Goal: Task Accomplishment & Management: Manage account settings

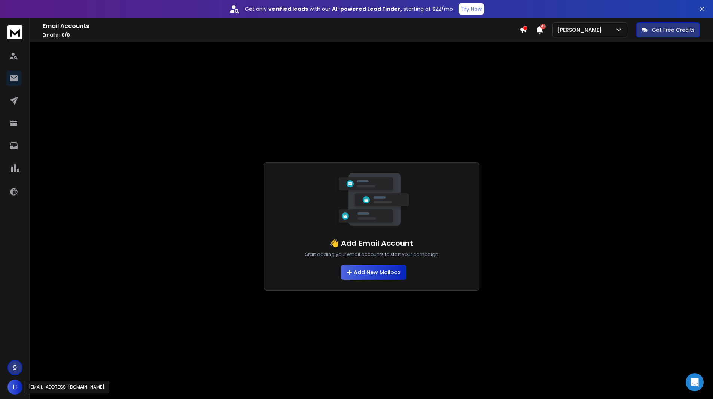
click at [18, 383] on span "H" at bounding box center [14, 386] width 15 height 15
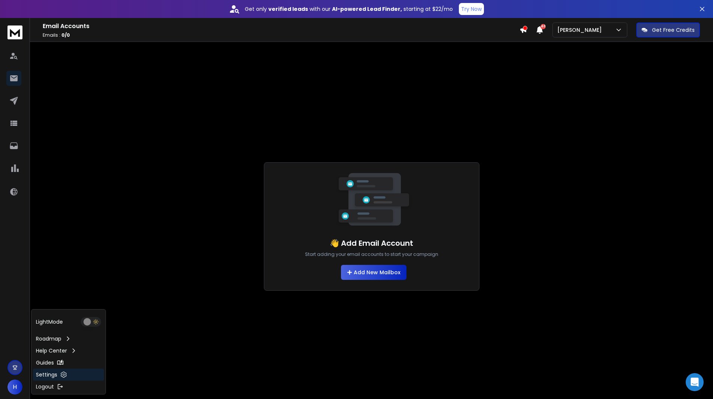
click at [50, 376] on p "Settings" at bounding box center [46, 374] width 21 height 7
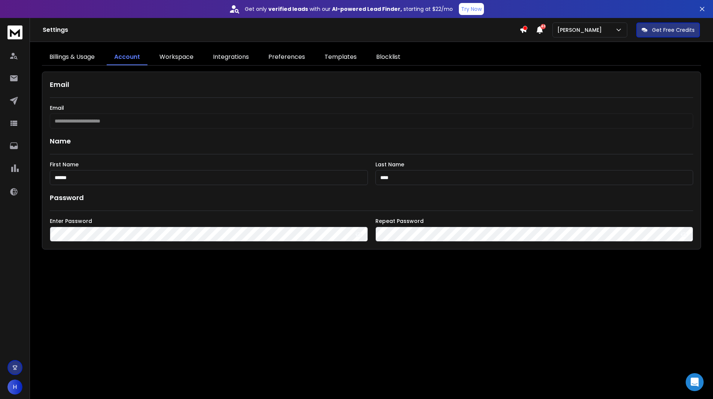
click at [160, 17] on div "Get only verified leads with our AI-powered Lead Finder, starting at $22/mo Try…" at bounding box center [356, 9] width 713 height 18
click at [10, 98] on icon at bounding box center [13, 100] width 9 height 9
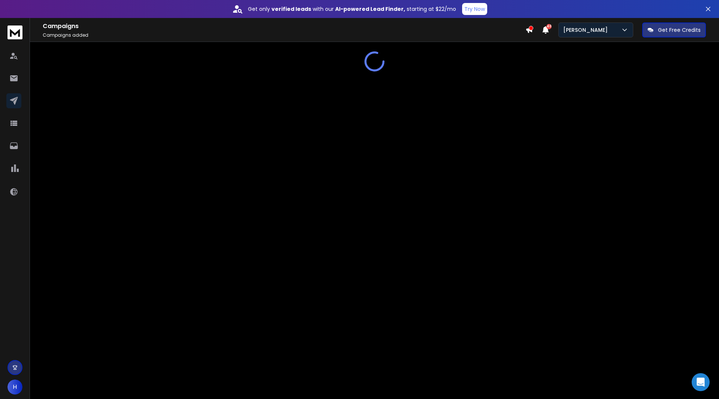
click at [577, 32] on p "[PERSON_NAME]" at bounding box center [587, 29] width 48 height 7
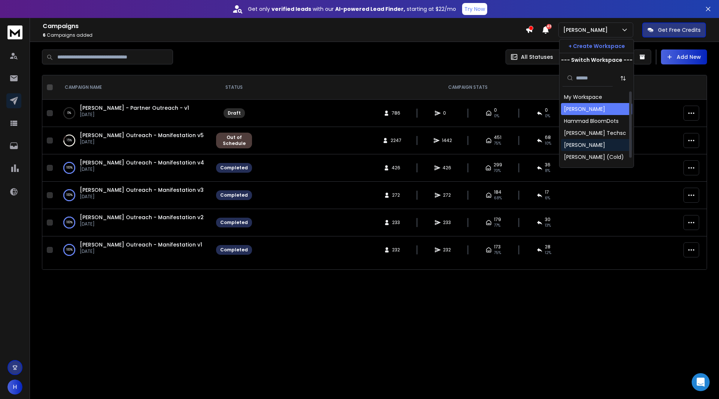
click at [573, 147] on div "[PERSON_NAME]" at bounding box center [584, 144] width 41 height 7
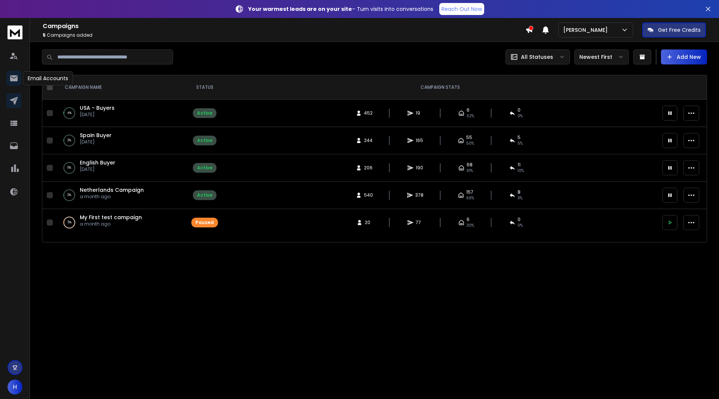
click at [14, 78] on icon at bounding box center [13, 78] width 7 height 6
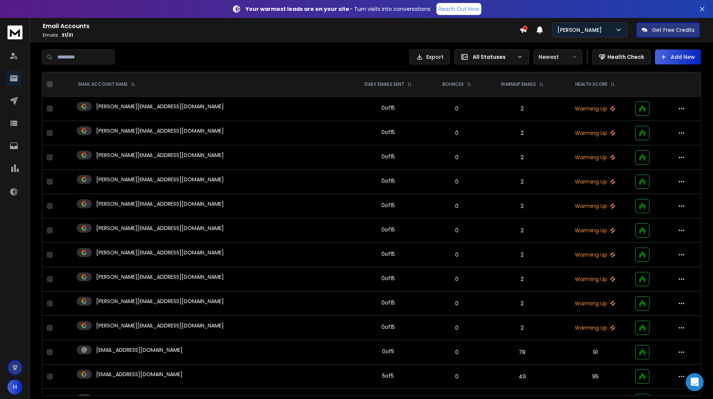
click at [605, 27] on p "[PERSON_NAME]" at bounding box center [582, 29] width 48 height 7
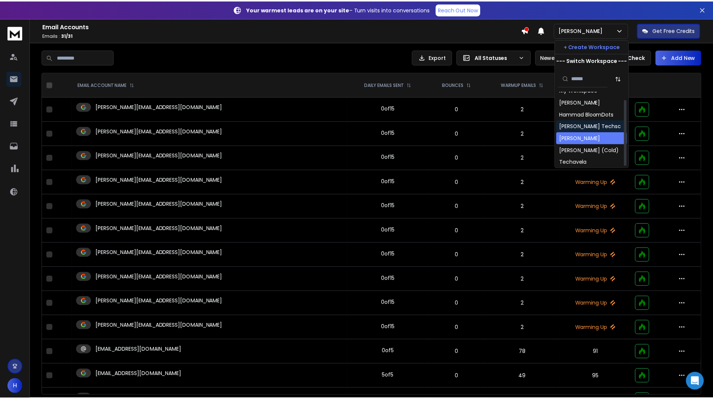
scroll to position [9, 0]
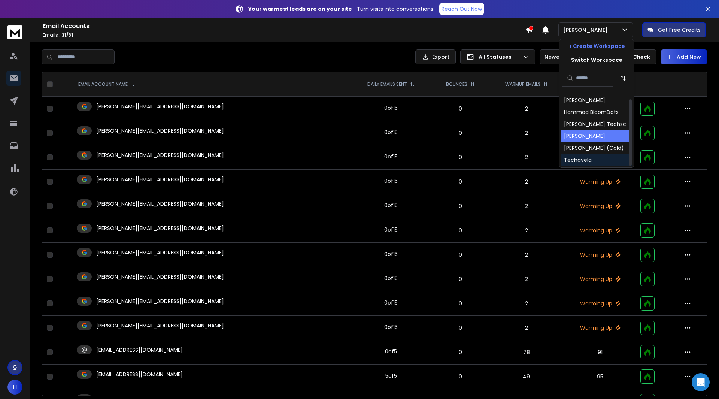
click at [588, 156] on div "Techavela" at bounding box center [578, 159] width 28 height 7
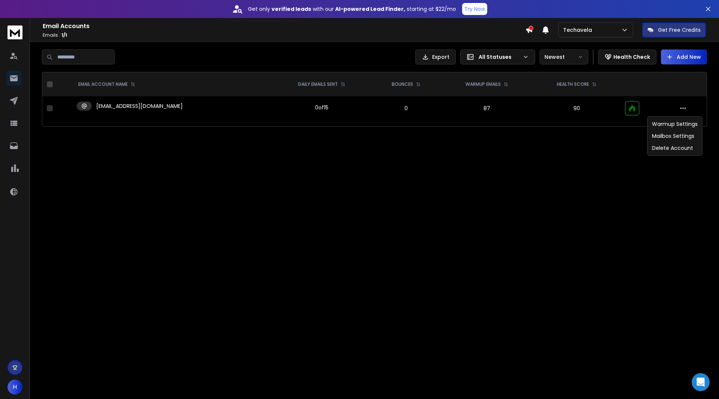
click at [684, 107] on icon at bounding box center [683, 108] width 7 height 7
click at [677, 148] on div "Delete Account" at bounding box center [675, 148] width 52 height 12
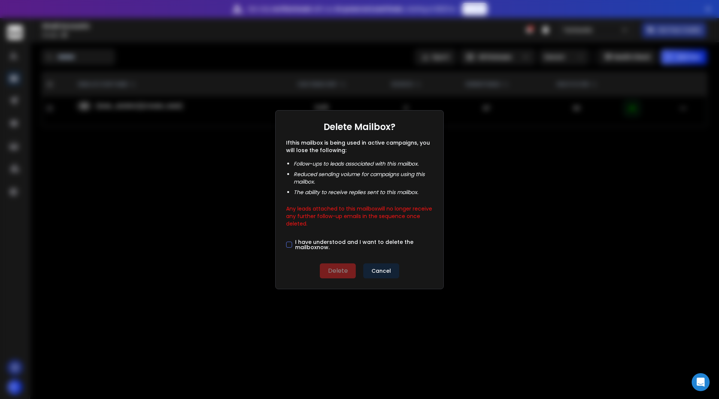
click at [290, 245] on button "I have understood and I want to delete the mailbox now." at bounding box center [289, 245] width 6 height 6
click at [323, 268] on button "Delete" at bounding box center [338, 270] width 36 height 15
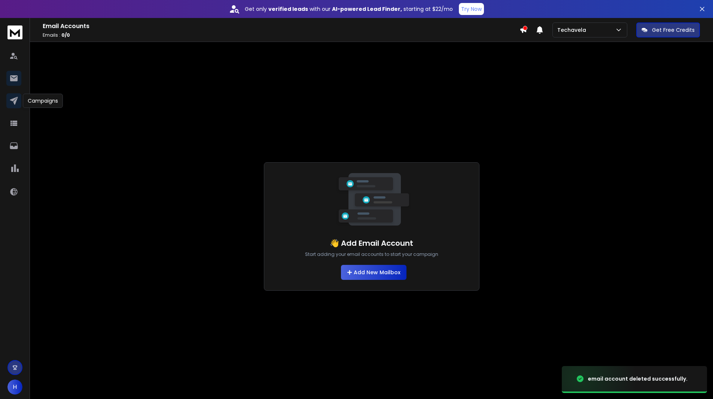
click at [16, 99] on icon at bounding box center [14, 101] width 8 height 8
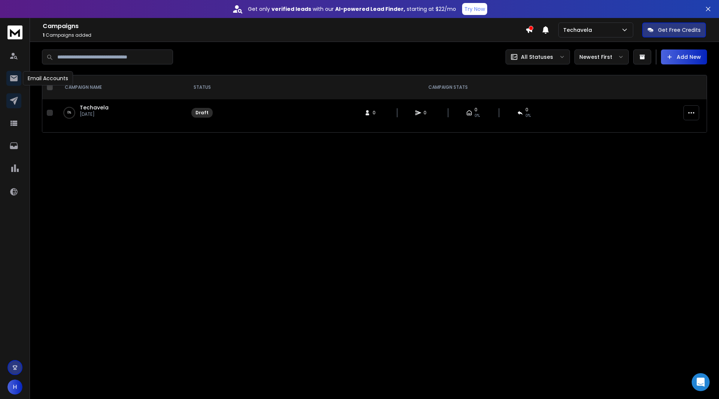
click at [12, 79] on icon at bounding box center [13, 78] width 7 height 6
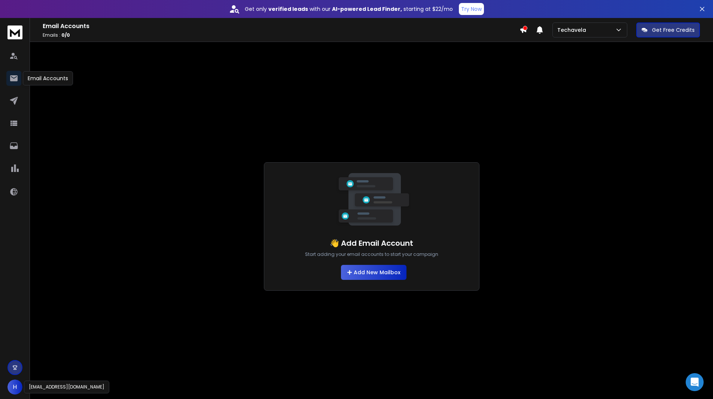
click at [8, 386] on span "H" at bounding box center [14, 386] width 15 height 15
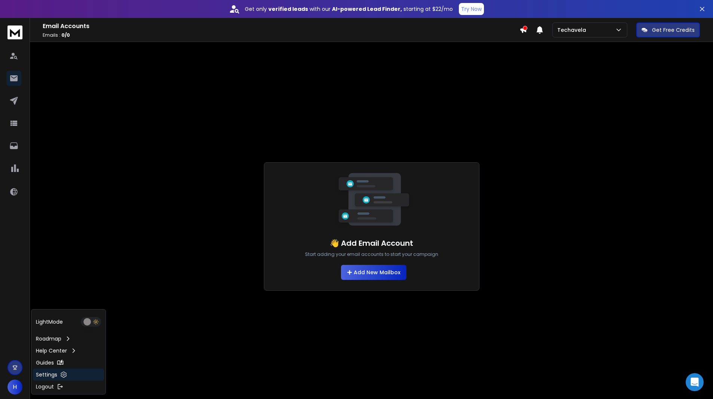
click at [51, 375] on p "Settings" at bounding box center [46, 374] width 21 height 7
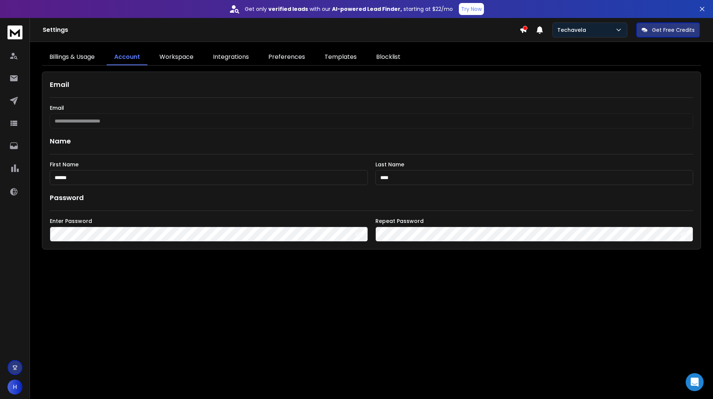
click at [623, 27] on icon "button" at bounding box center [618, 29] width 7 height 7
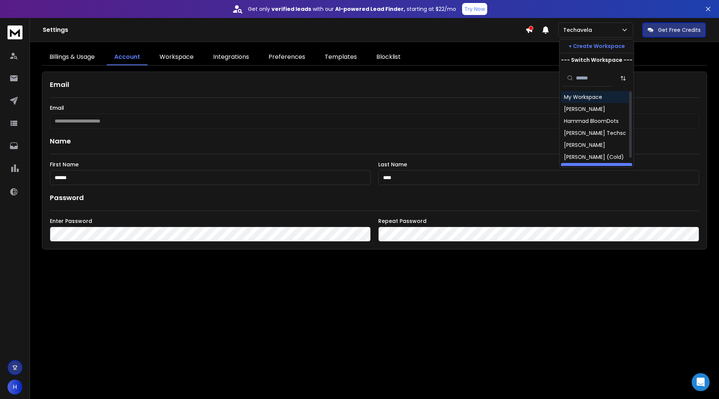
click at [584, 95] on div "My Workspace" at bounding box center [583, 96] width 38 height 7
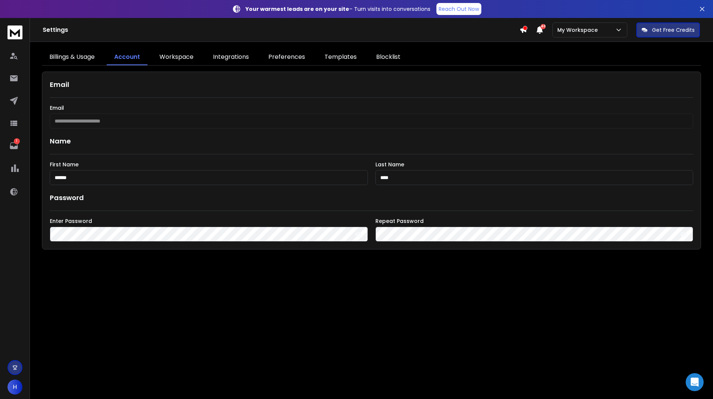
click at [171, 56] on link "Workspace" at bounding box center [176, 57] width 49 height 16
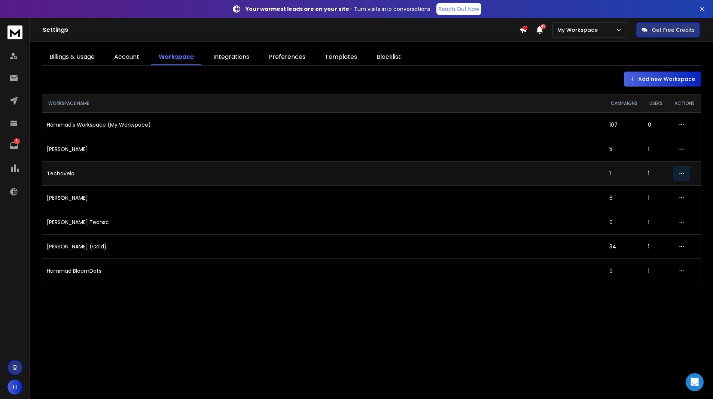
click at [679, 173] on button "button" at bounding box center [681, 173] width 17 height 15
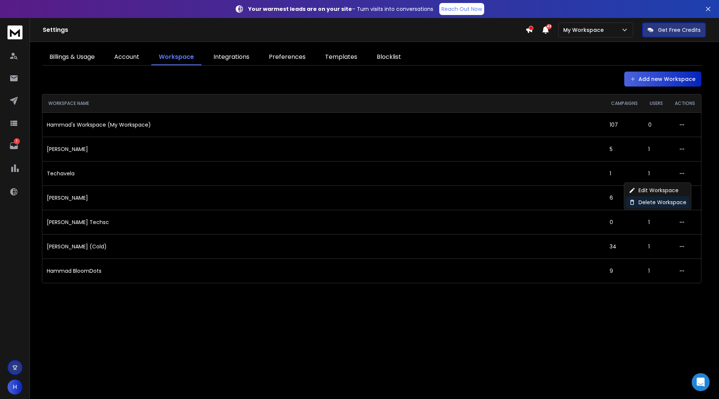
click at [673, 203] on p "Delete Workspace" at bounding box center [663, 201] width 48 height 7
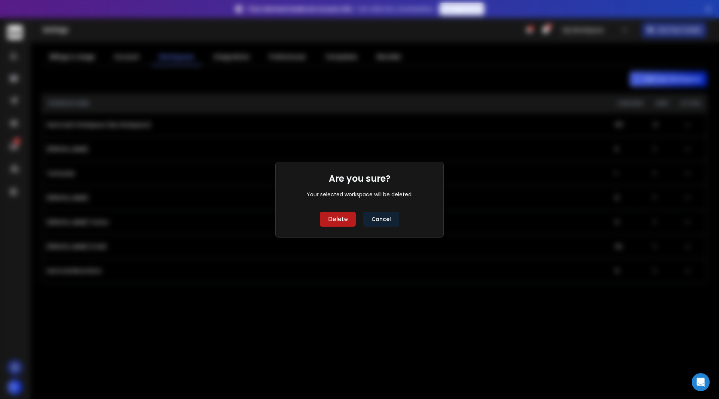
click at [339, 217] on button "Delete" at bounding box center [338, 219] width 36 height 15
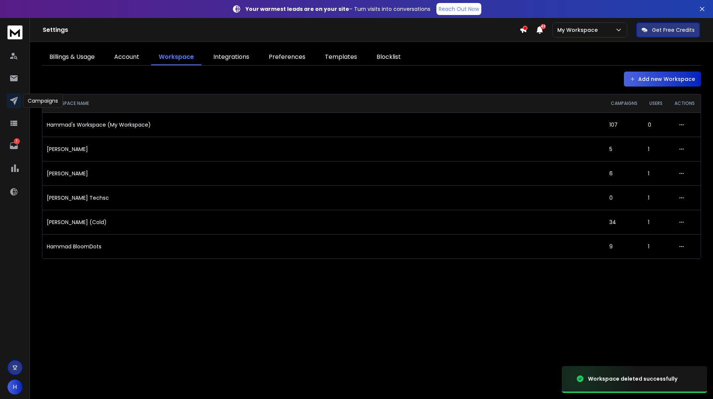
click at [10, 96] on icon at bounding box center [13, 100] width 9 height 9
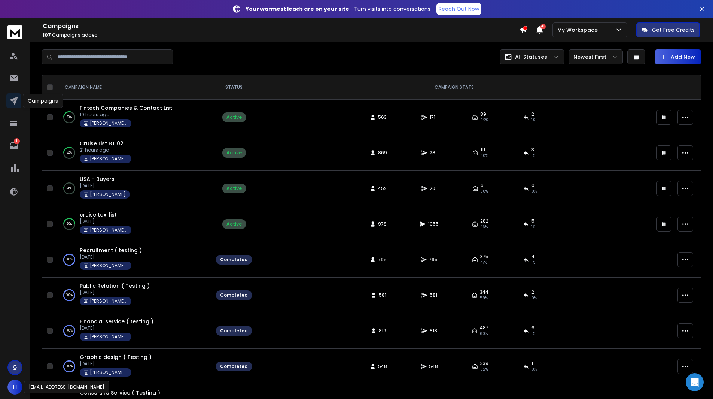
click at [17, 382] on span "H" at bounding box center [14, 386] width 15 height 15
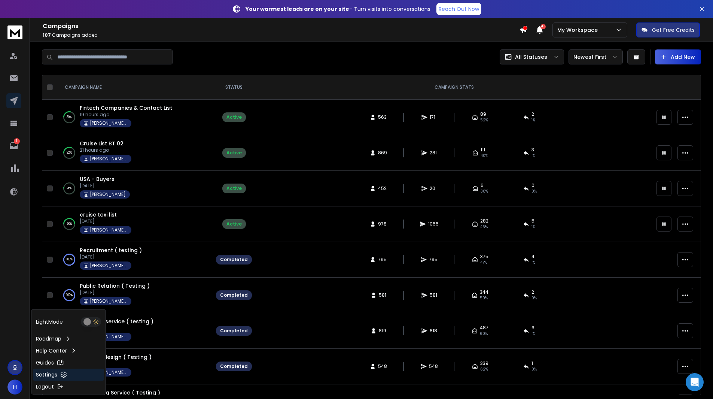
click at [56, 371] on p "Settings" at bounding box center [46, 374] width 21 height 7
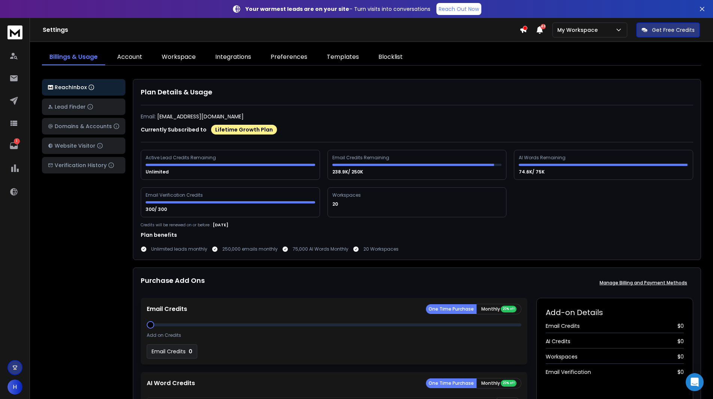
click at [180, 58] on link "Workspace" at bounding box center [178, 57] width 49 height 16
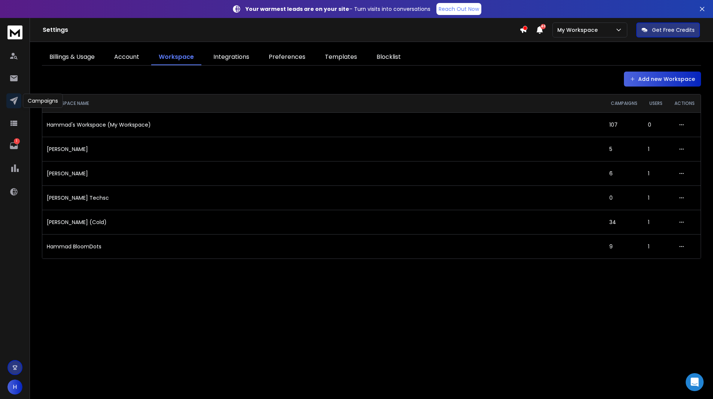
click at [11, 96] on icon at bounding box center [13, 100] width 9 height 9
